Goal: Information Seeking & Learning: Find contact information

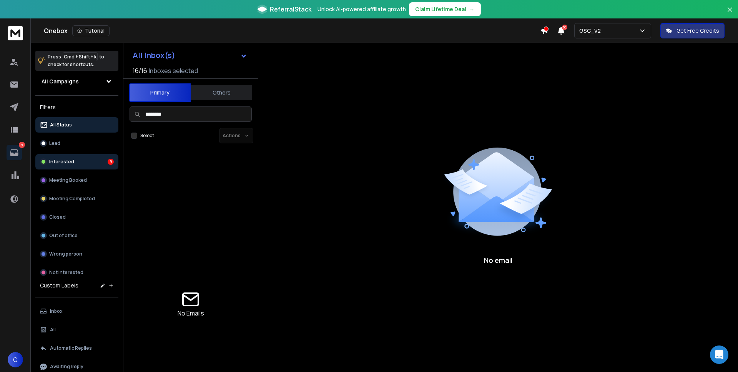
scroll to position [80, 0]
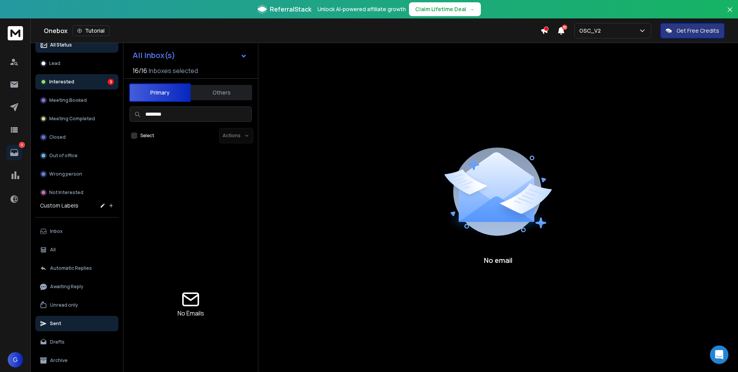
click at [68, 80] on p "Interested" at bounding box center [61, 82] width 25 height 6
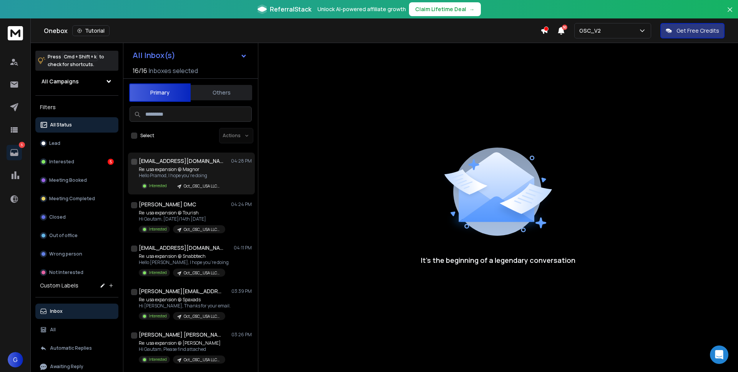
click at [167, 163] on h1 "[EMAIL_ADDRESS][DOMAIN_NAME]" at bounding box center [181, 161] width 85 height 8
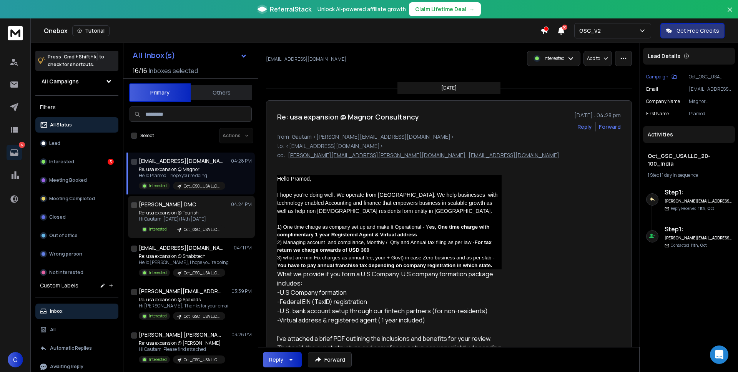
click at [192, 210] on p "Re: usa expansion @ Tourish" at bounding box center [182, 213] width 86 height 6
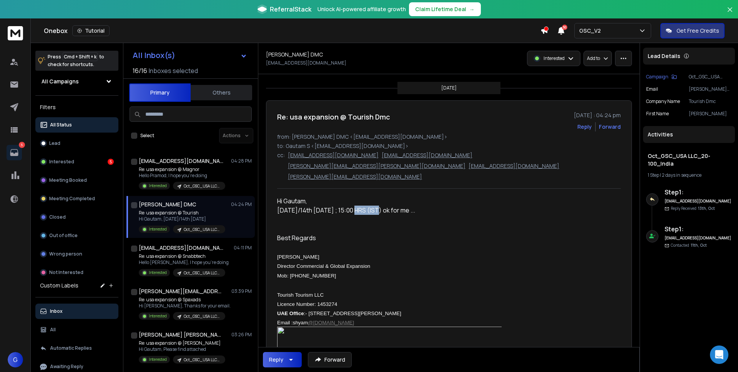
drag, startPoint x: 354, startPoint y: 199, endPoint x: 379, endPoint y: 199, distance: 25.4
click at [379, 206] on div "[DATE]/14th [DATE] ; 15:00 HRS (IST) ok for me ..." at bounding box center [389, 210] width 224 height 9
click at [380, 224] on div at bounding box center [389, 228] width 224 height 9
drag, startPoint x: 363, startPoint y: 137, endPoint x: 423, endPoint y: 137, distance: 60.3
click at [423, 137] on p "from: [PERSON_NAME] DMC <[EMAIL_ADDRESS][DOMAIN_NAME]>" at bounding box center [448, 137] width 343 height 8
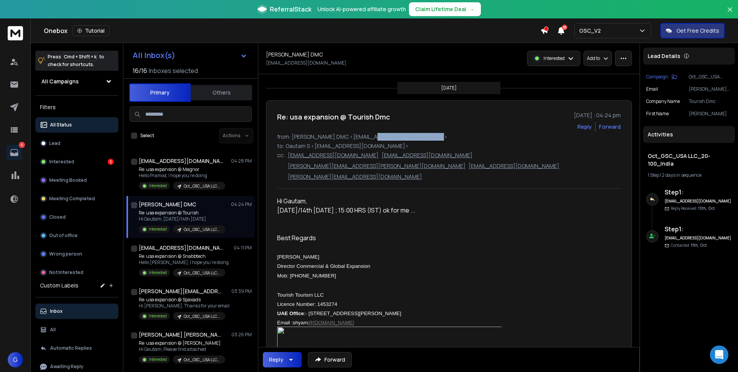
copy p "[EMAIL_ADDRESS][DOMAIN_NAME]"
